Goal: Task Accomplishment & Management: Manage account settings

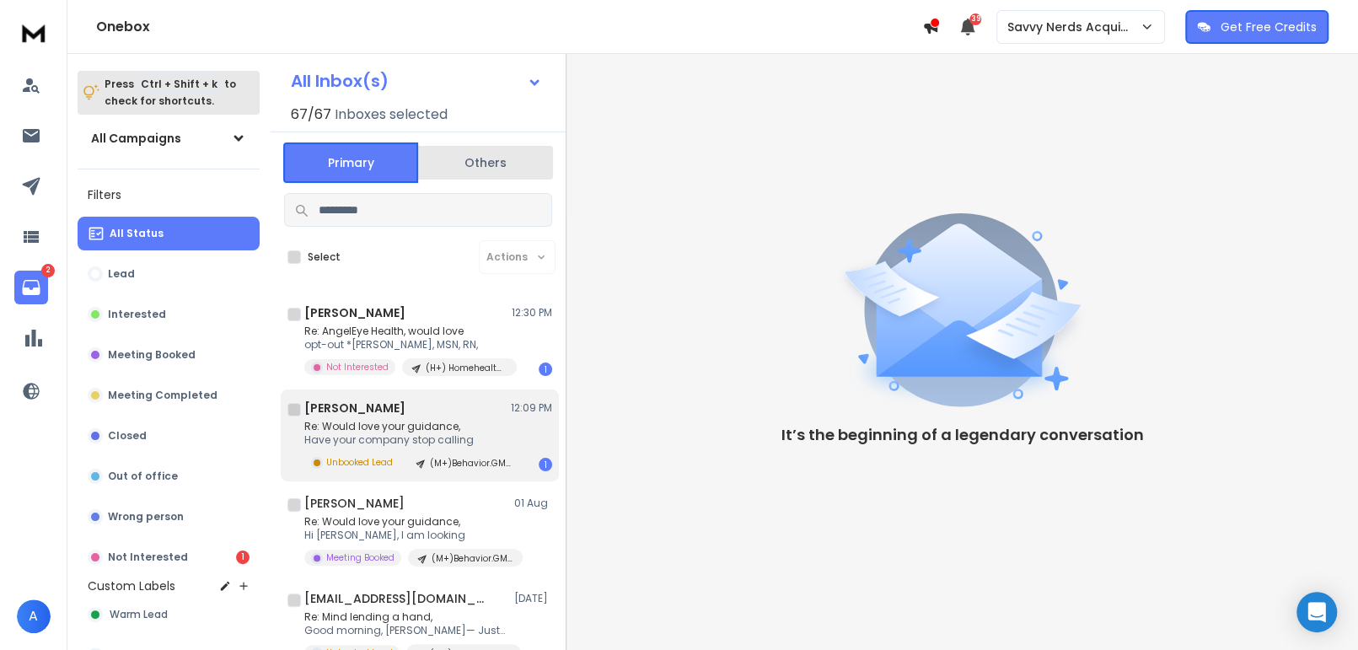
click at [434, 426] on p "Re: Would love your guidance," at bounding box center [405, 426] width 202 height 13
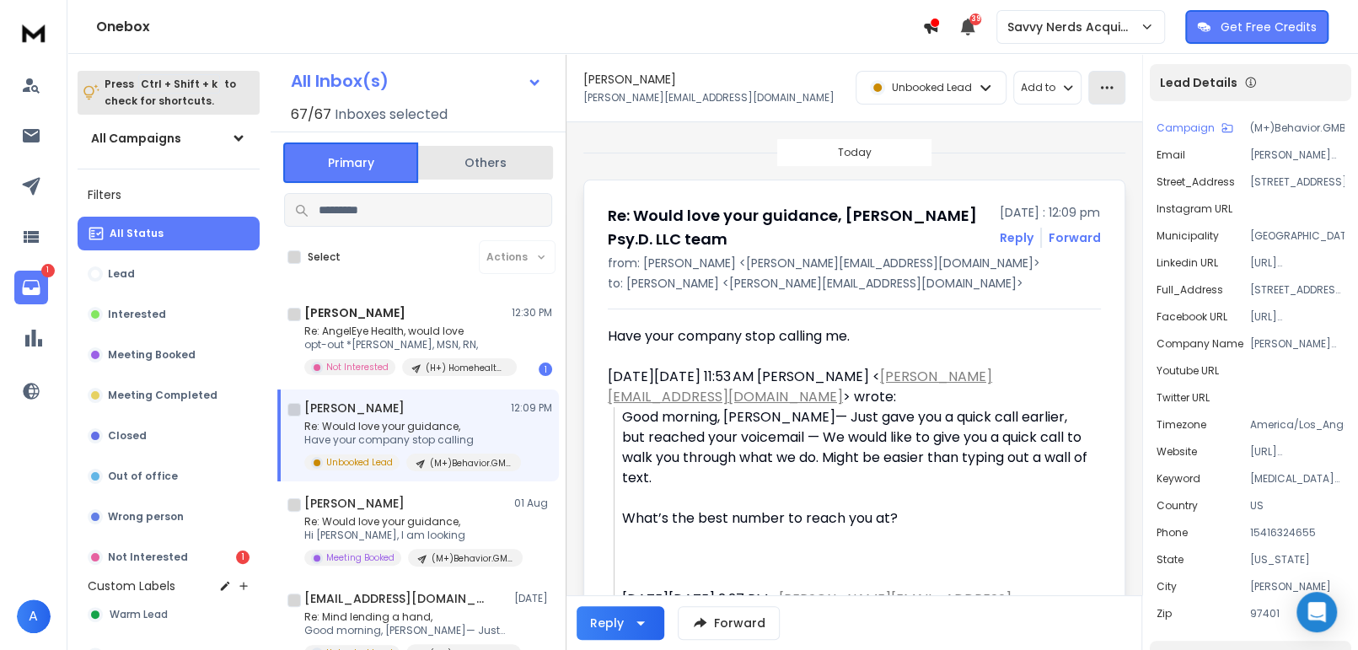
click at [1099, 86] on icon "button" at bounding box center [1106, 87] width 15 height 15
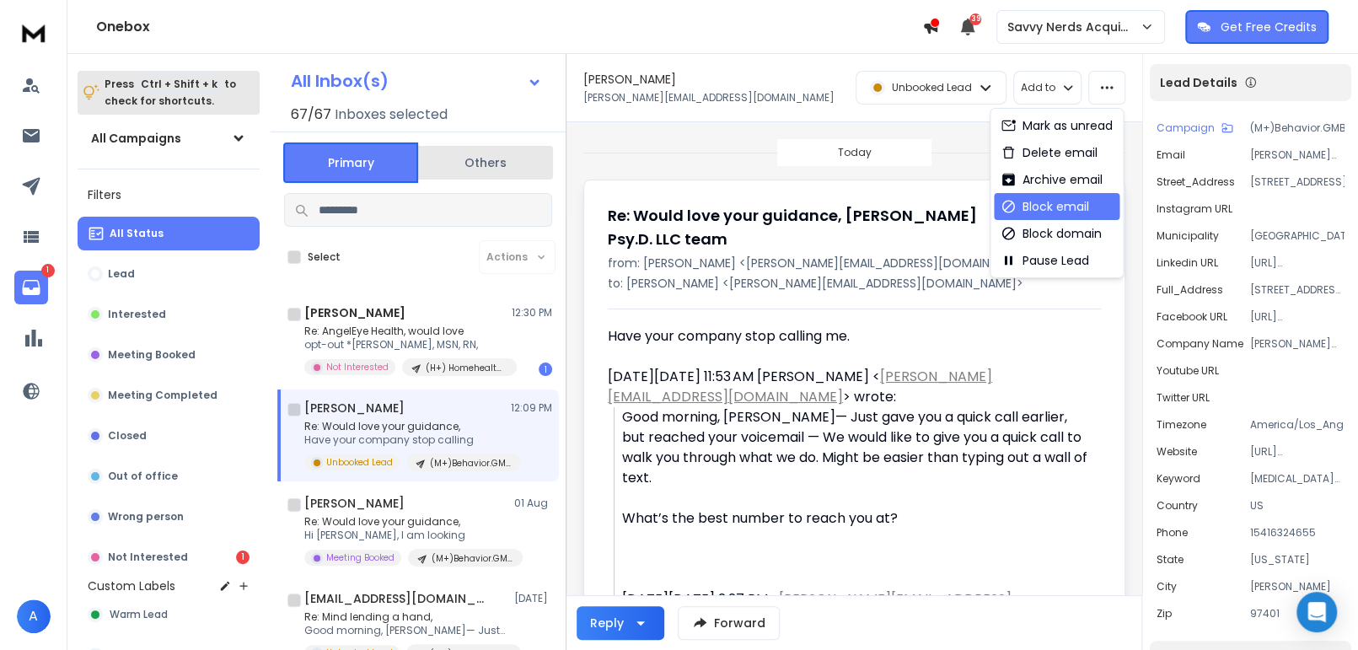
click at [1068, 206] on div "Block email" at bounding box center [1044, 206] width 88 height 17
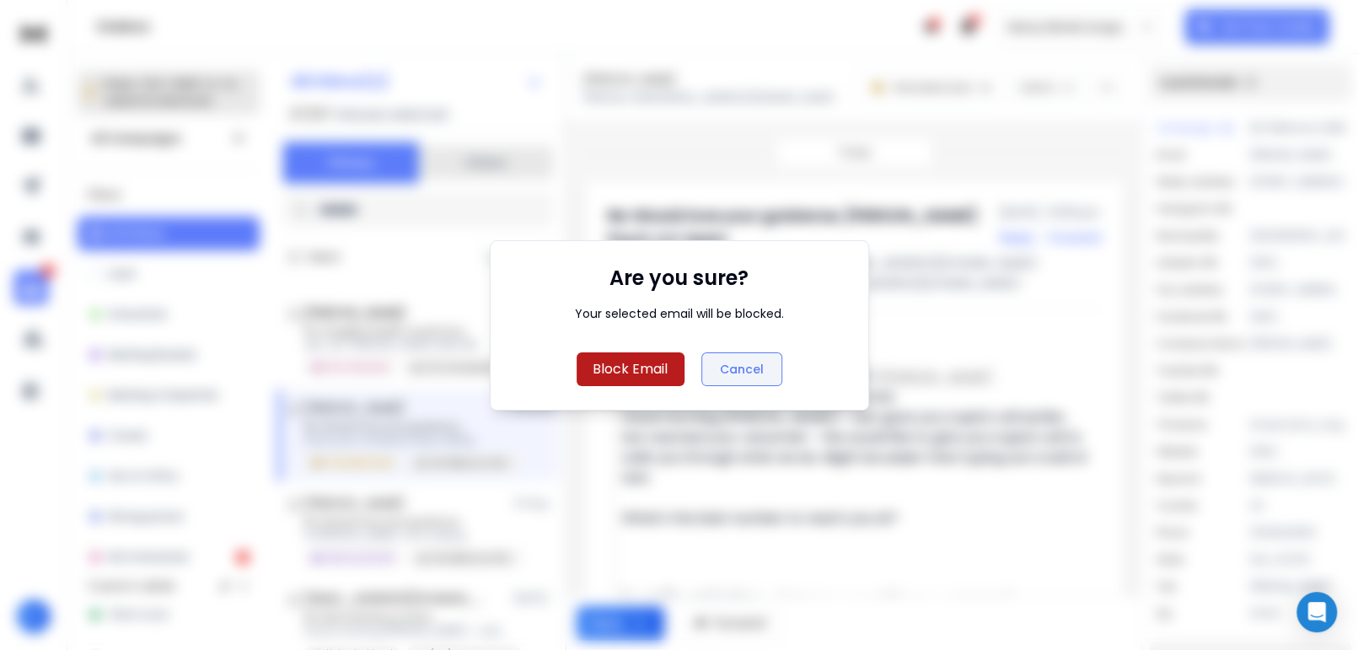
click at [636, 362] on button "Block Email" at bounding box center [630, 369] width 108 height 34
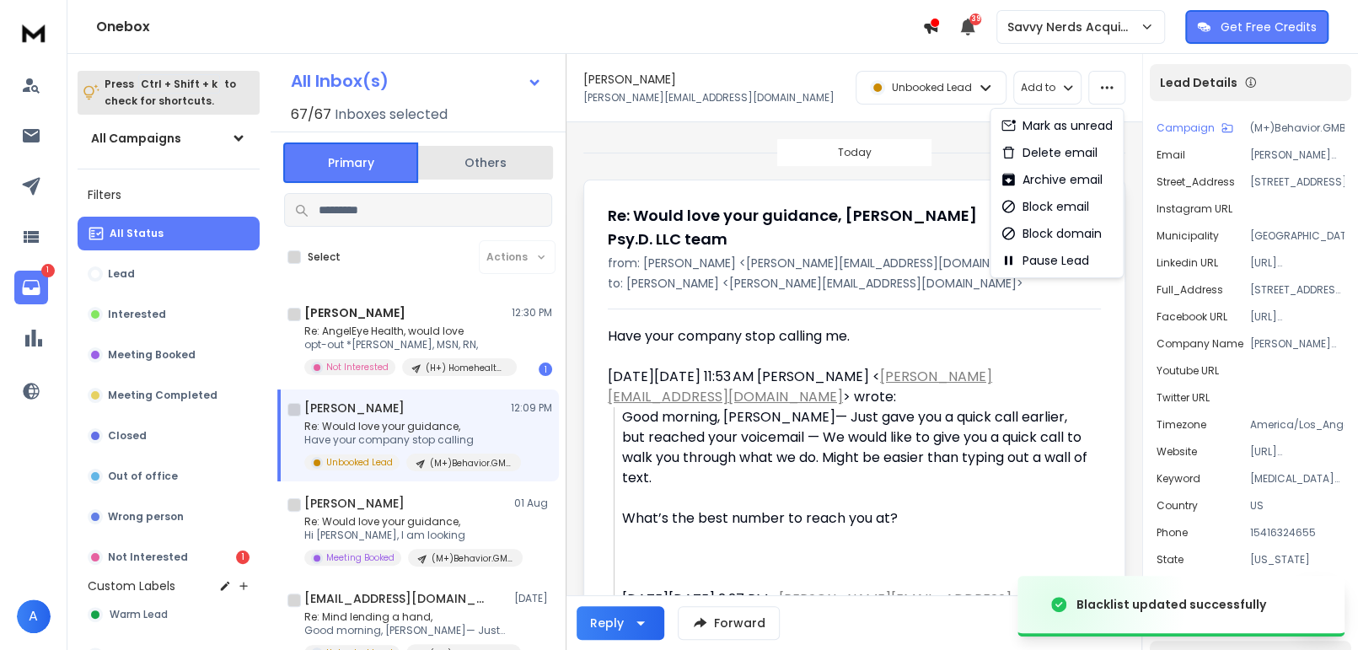
click at [1106, 89] on icon "button" at bounding box center [1106, 87] width 15 height 15
click at [1079, 179] on div "Archive email" at bounding box center [1051, 179] width 102 height 17
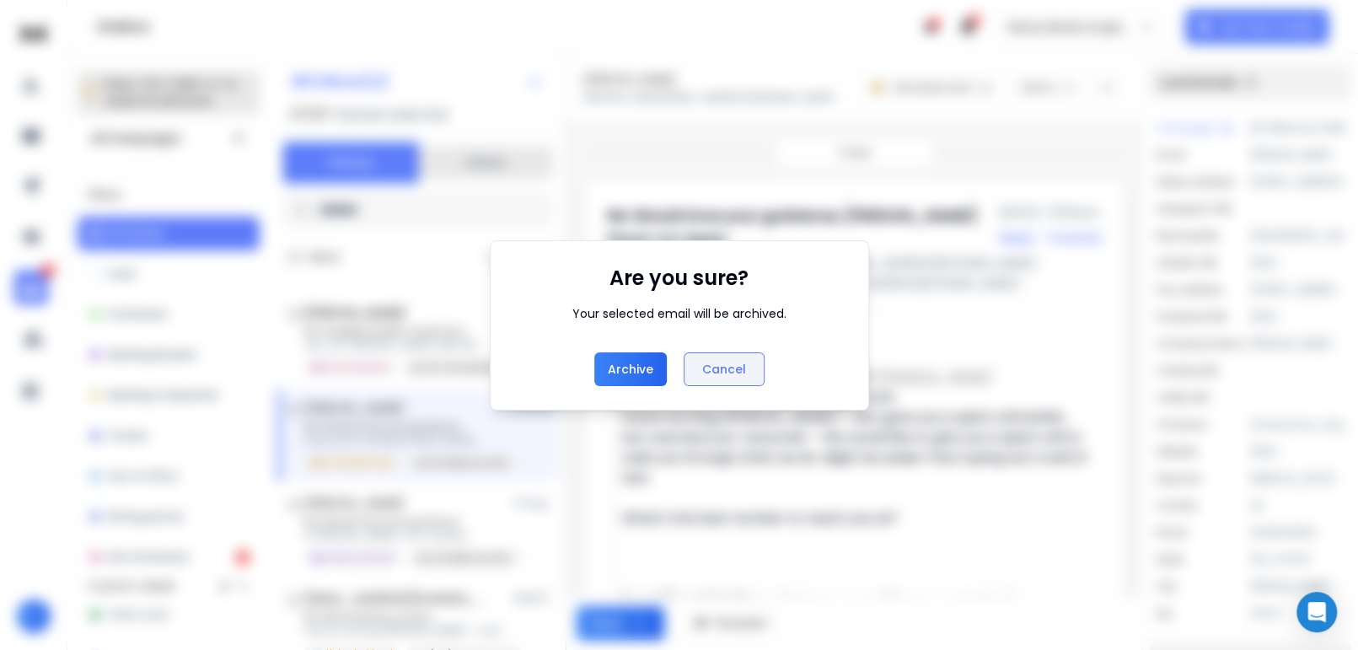
click at [625, 381] on button "archive" at bounding box center [630, 369] width 72 height 34
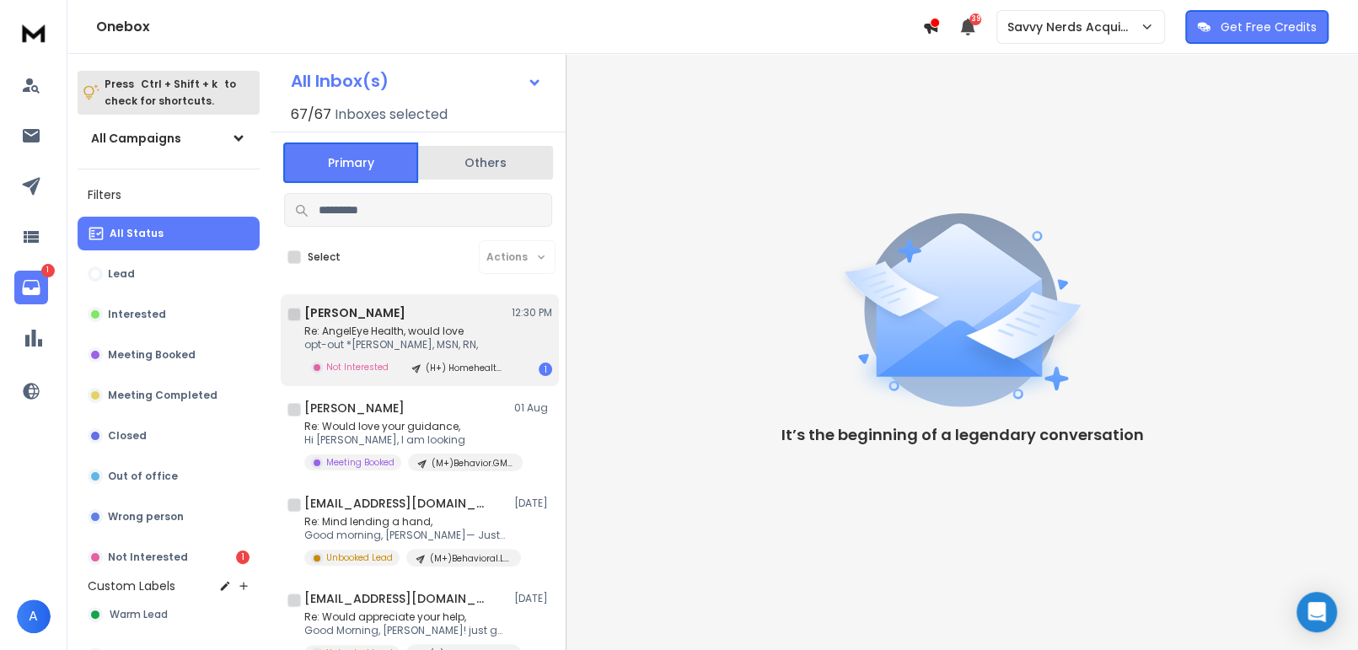
click at [473, 336] on p "Re: AngelEye Health, would love" at bounding box center [405, 330] width 202 height 13
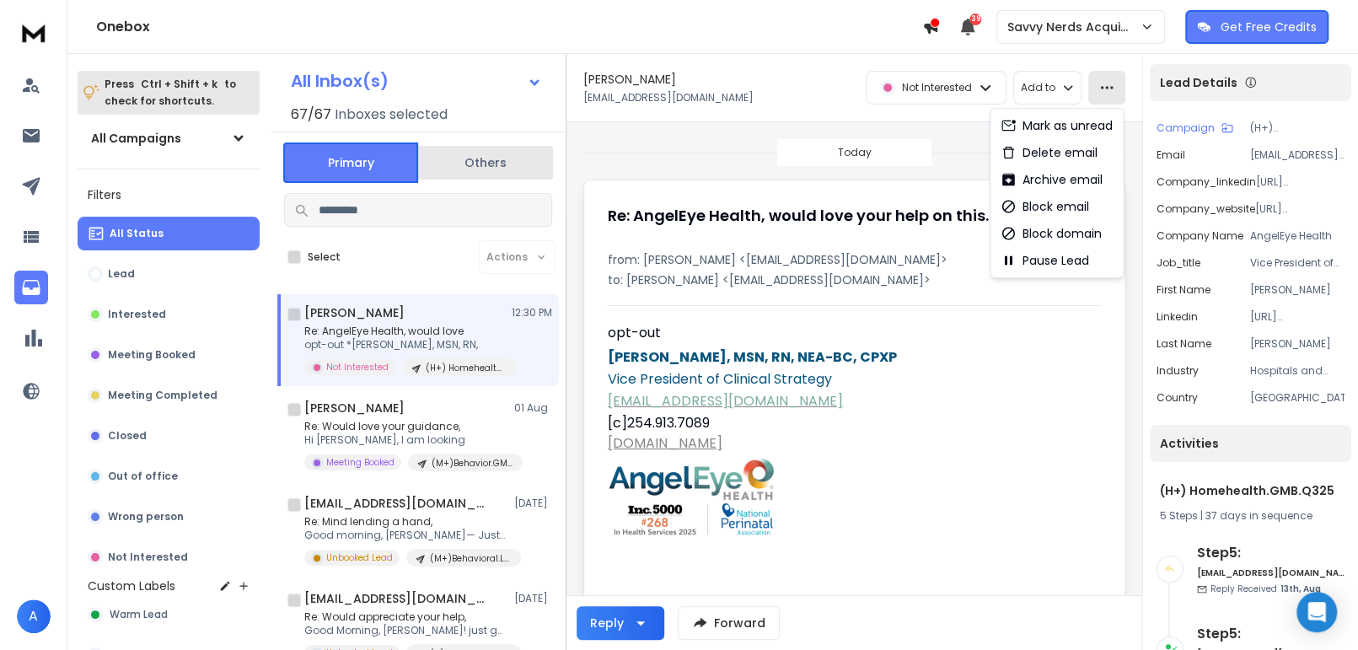
click at [1106, 86] on icon "button" at bounding box center [1107, 87] width 13 height 3
click at [1065, 204] on div "Block email" at bounding box center [1044, 206] width 88 height 17
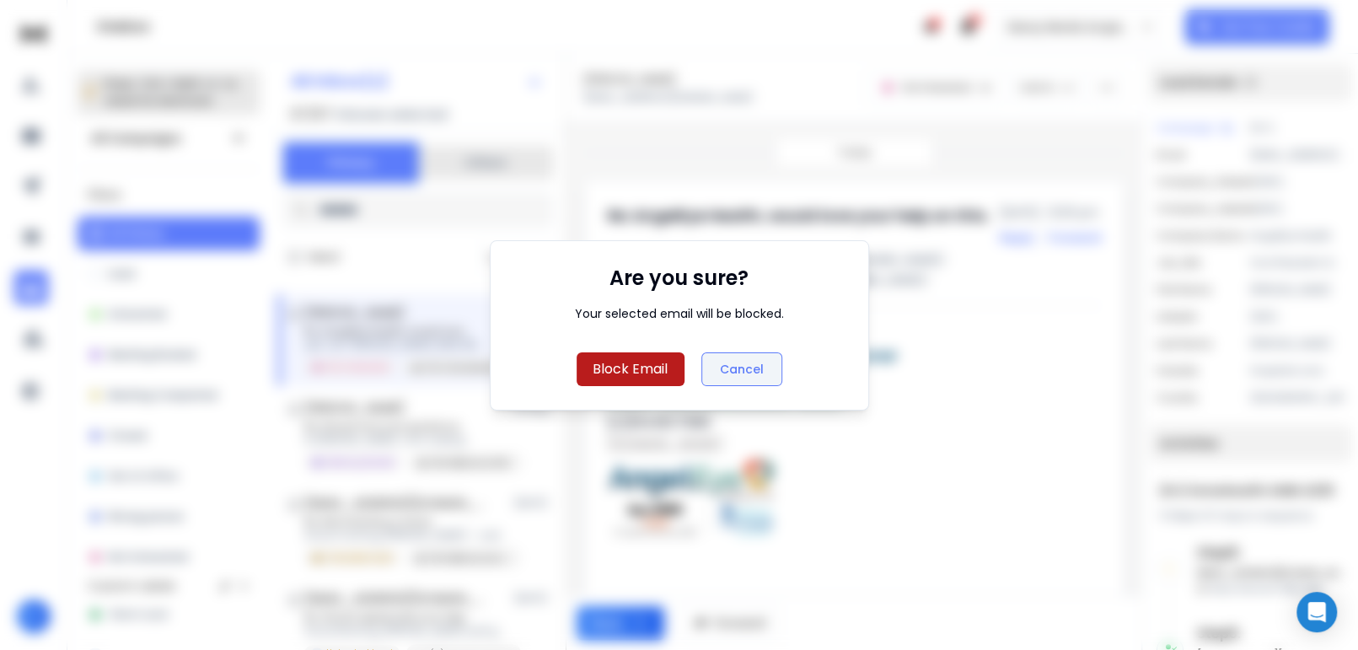
click at [609, 378] on button "Block Email" at bounding box center [630, 369] width 108 height 34
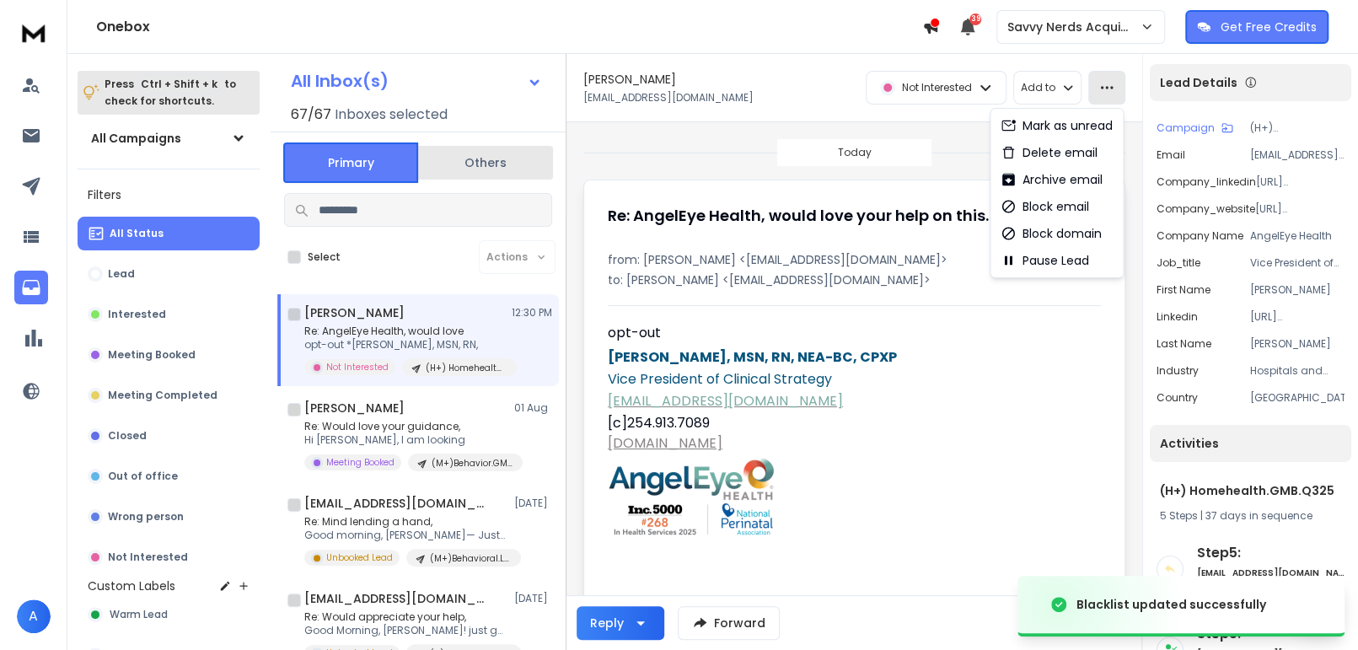
click at [1108, 89] on icon "button" at bounding box center [1106, 87] width 15 height 15
click at [1083, 185] on div "Archive email" at bounding box center [1051, 179] width 102 height 17
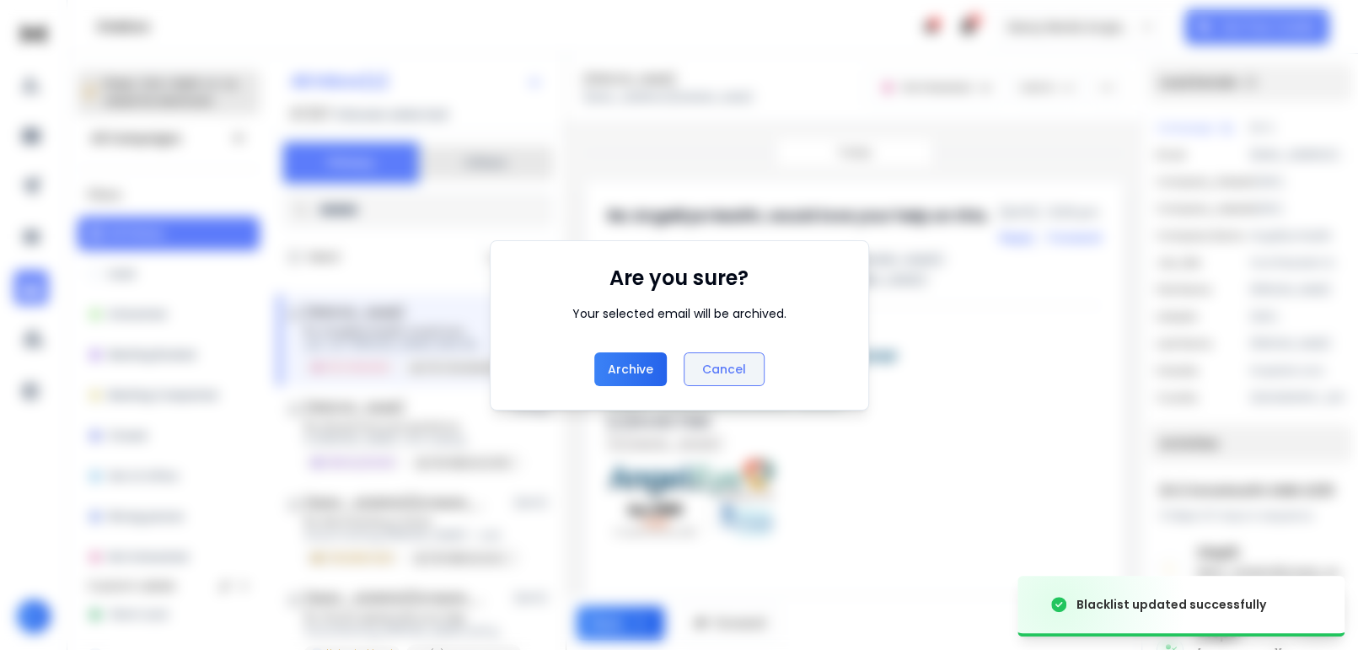
click at [620, 361] on p "archive" at bounding box center [631, 369] width 46 height 17
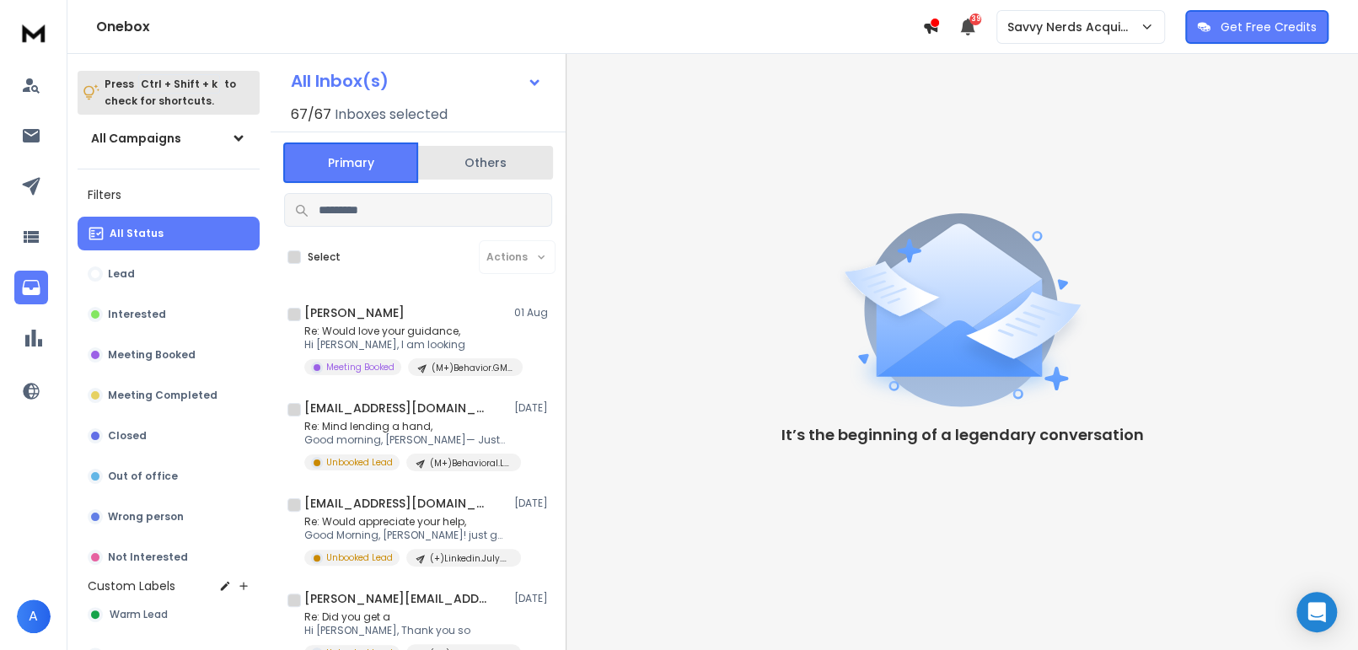
click at [376, 199] on input at bounding box center [418, 210] width 268 height 34
paste input "**********"
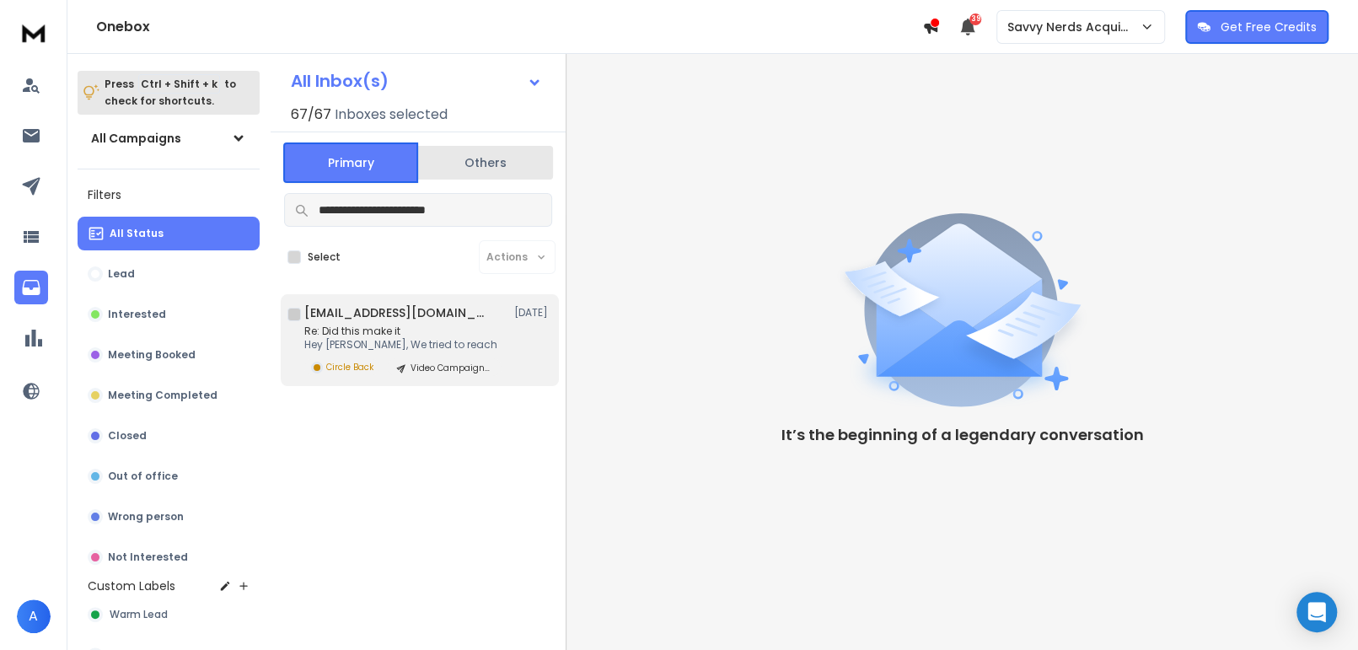
type input "**********"
click at [430, 334] on p "Re: Did this make it" at bounding box center [402, 330] width 197 height 13
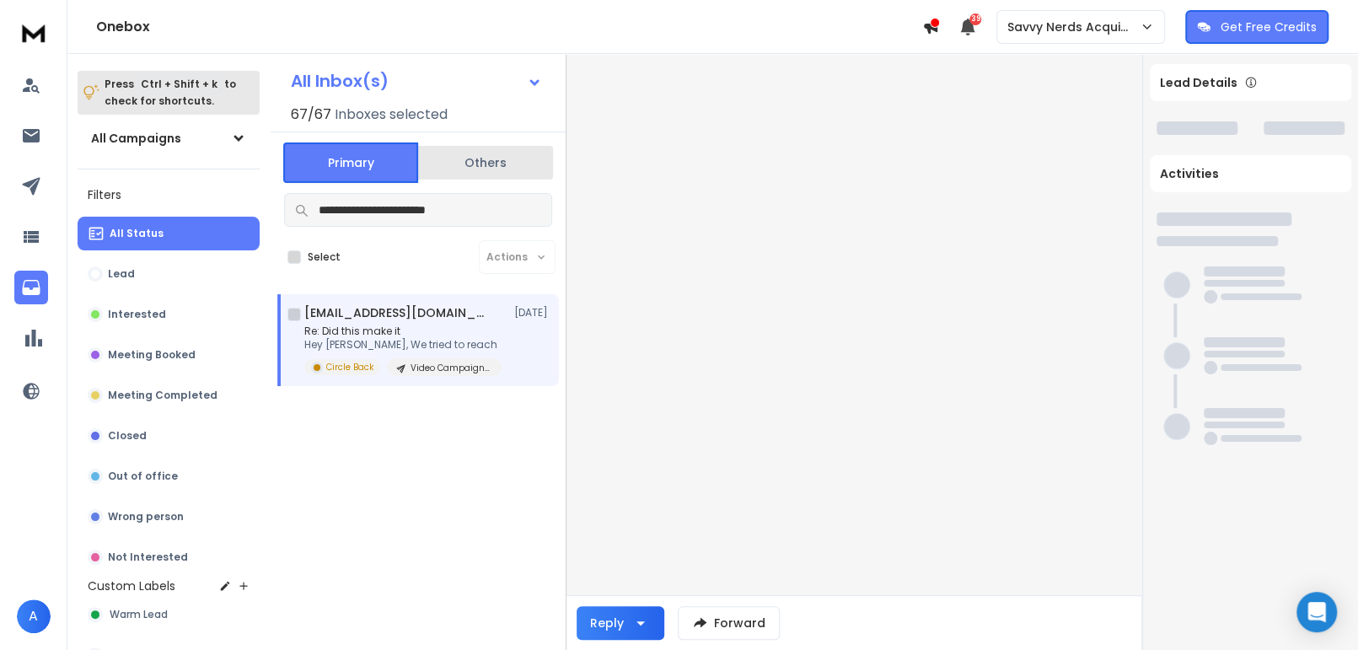
click at [791, 326] on div "Reply Forward" at bounding box center [854, 379] width 576 height 650
